Goal: Navigation & Orientation: Find specific page/section

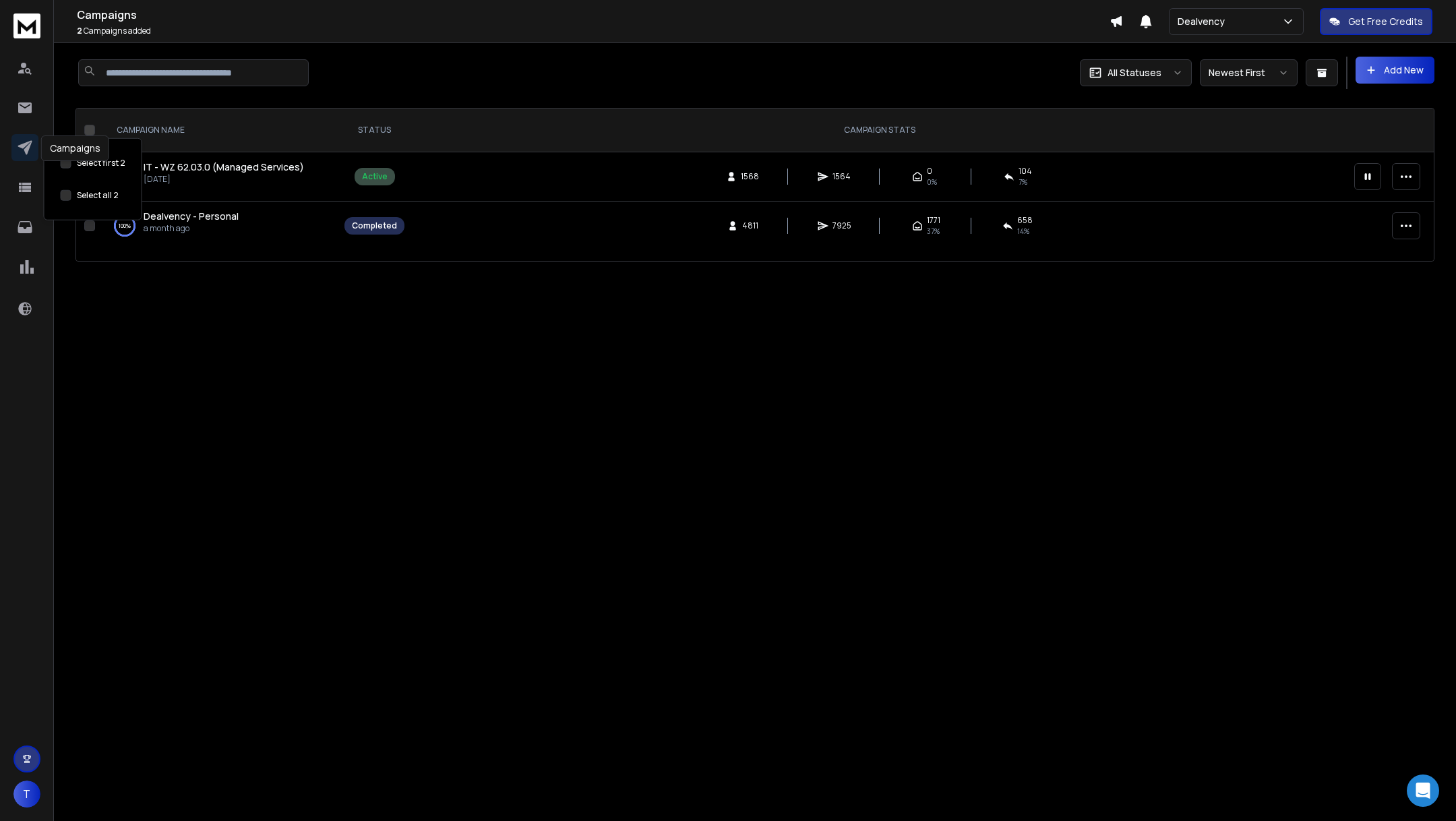
click at [24, 148] on icon at bounding box center [25, 148] width 16 height 16
click at [27, 103] on icon at bounding box center [25, 108] width 13 height 10
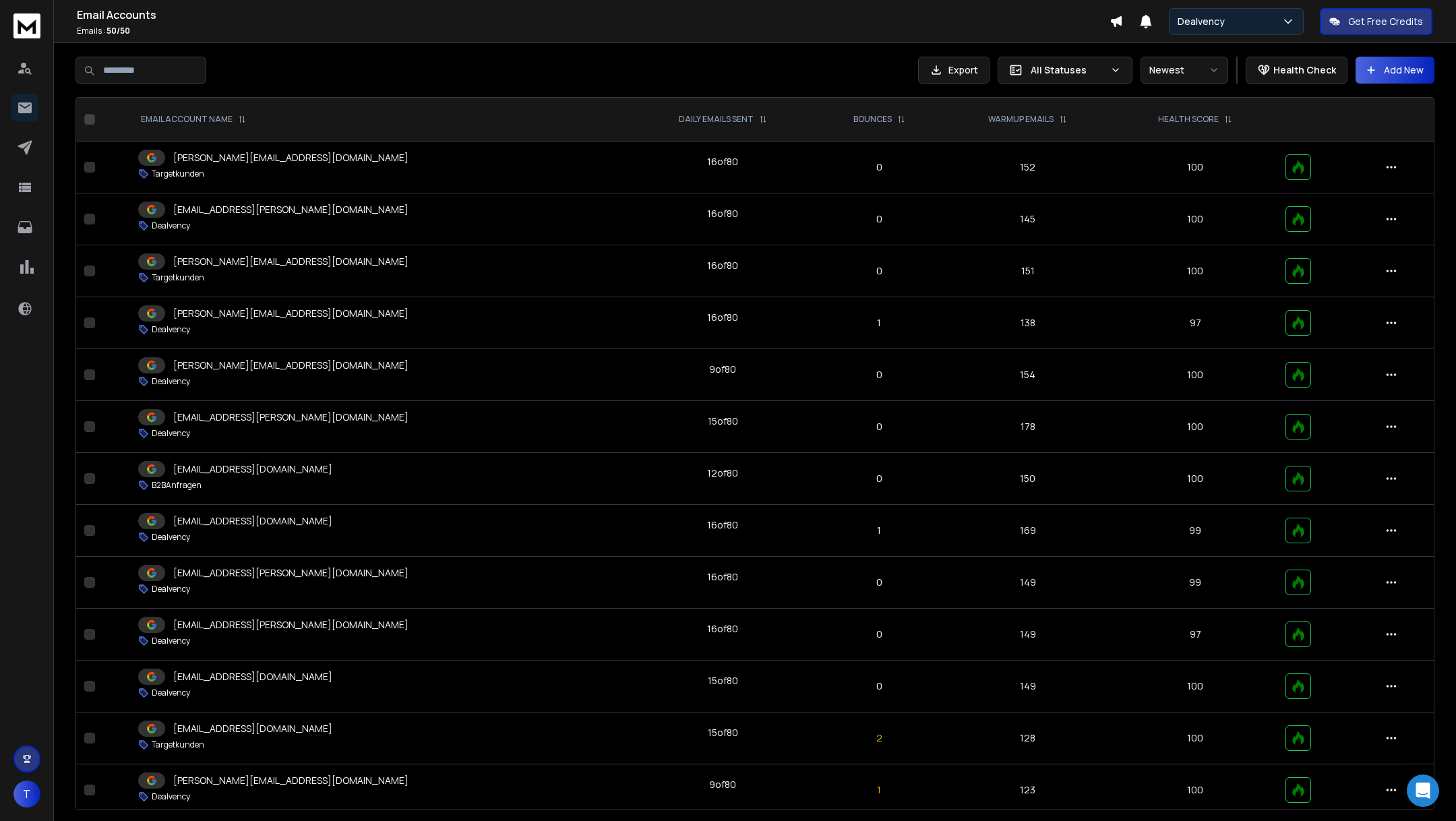
click at [1216, 16] on p "Dealvency" at bounding box center [1204, 22] width 52 height 13
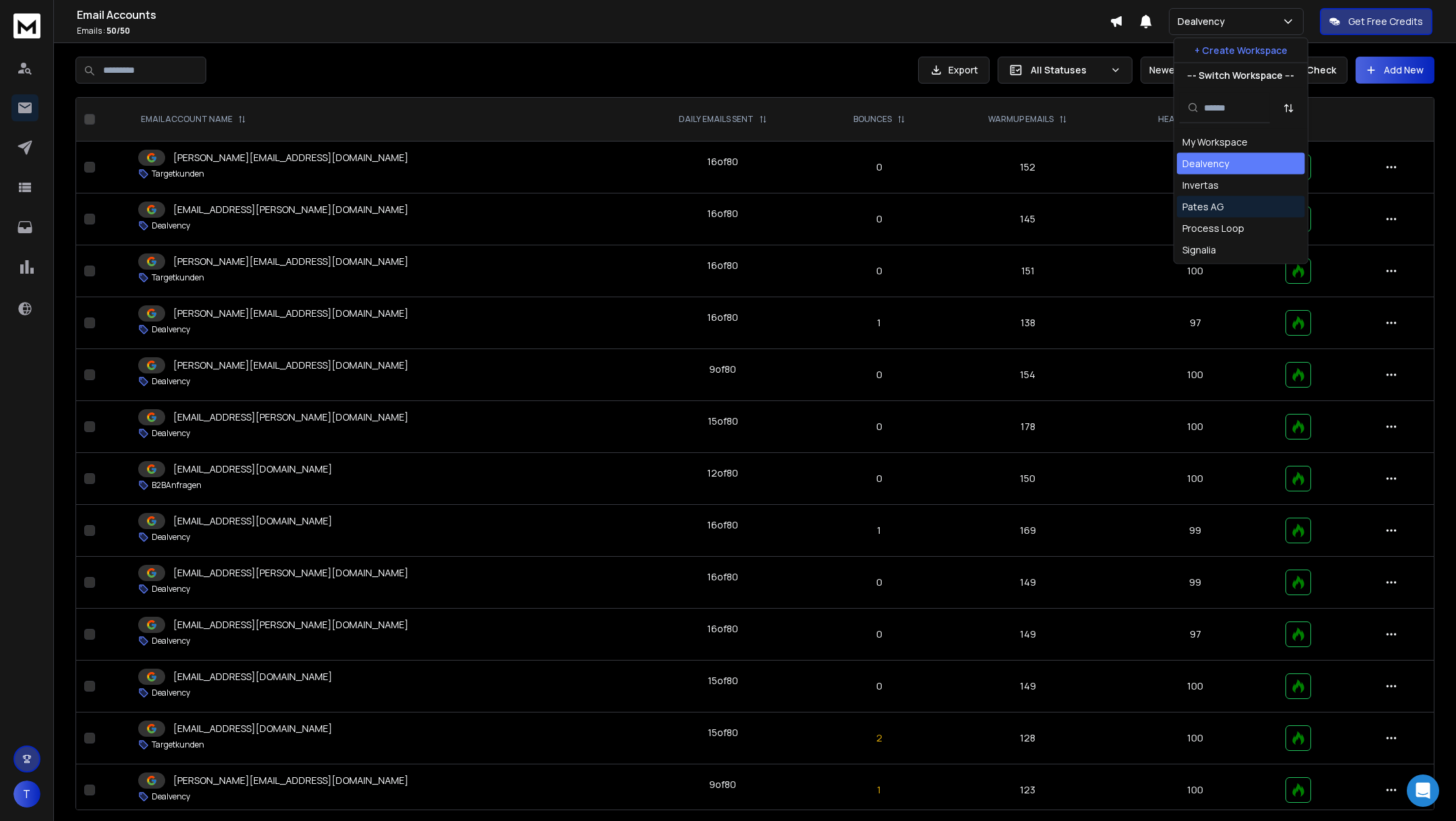
click at [1225, 202] on div "Pates AG" at bounding box center [1241, 207] width 128 height 22
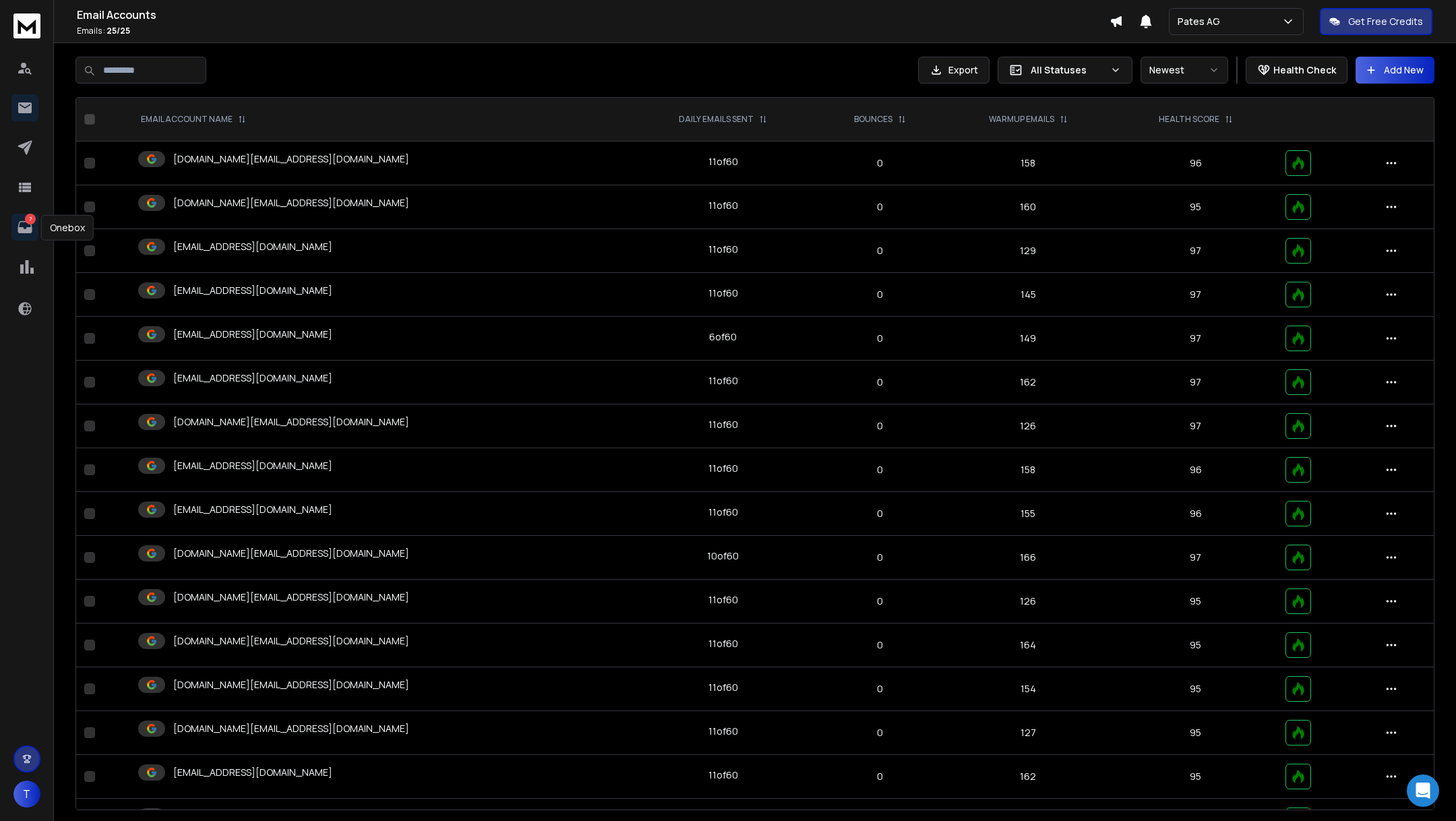
click at [33, 228] on link "7" at bounding box center [25, 227] width 27 height 27
